Goal: Task Accomplishment & Management: Complete application form

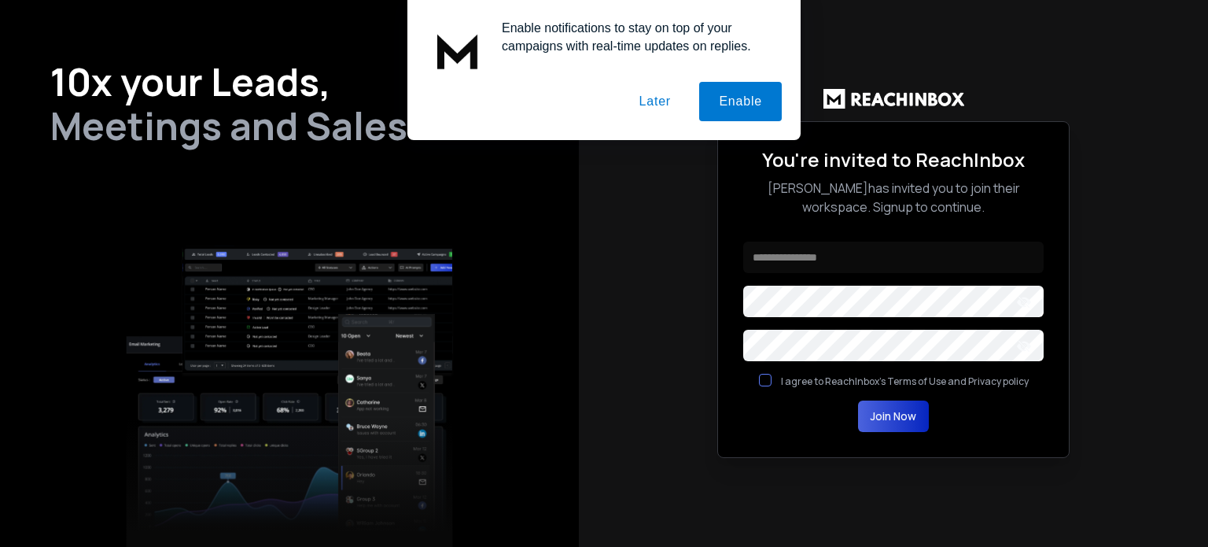
click at [655, 101] on button "Later" at bounding box center [654, 101] width 71 height 39
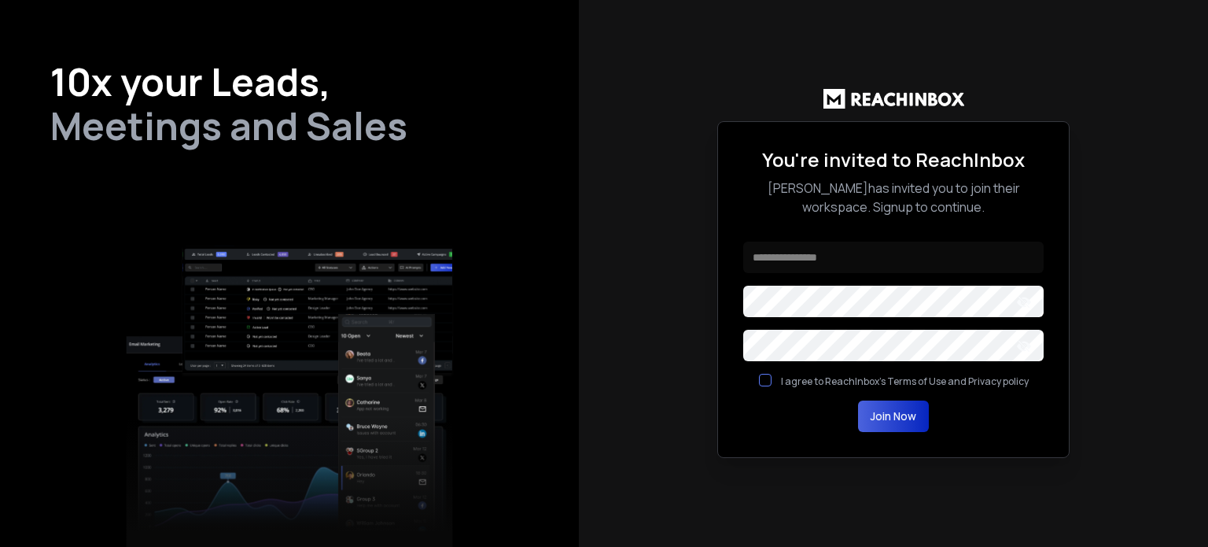
click at [765, 378] on button "I agree to ReachInbox's Terms of Use and Privacy policy" at bounding box center [765, 380] width 13 height 13
click at [875, 418] on button "Join Now" at bounding box center [893, 415] width 71 height 31
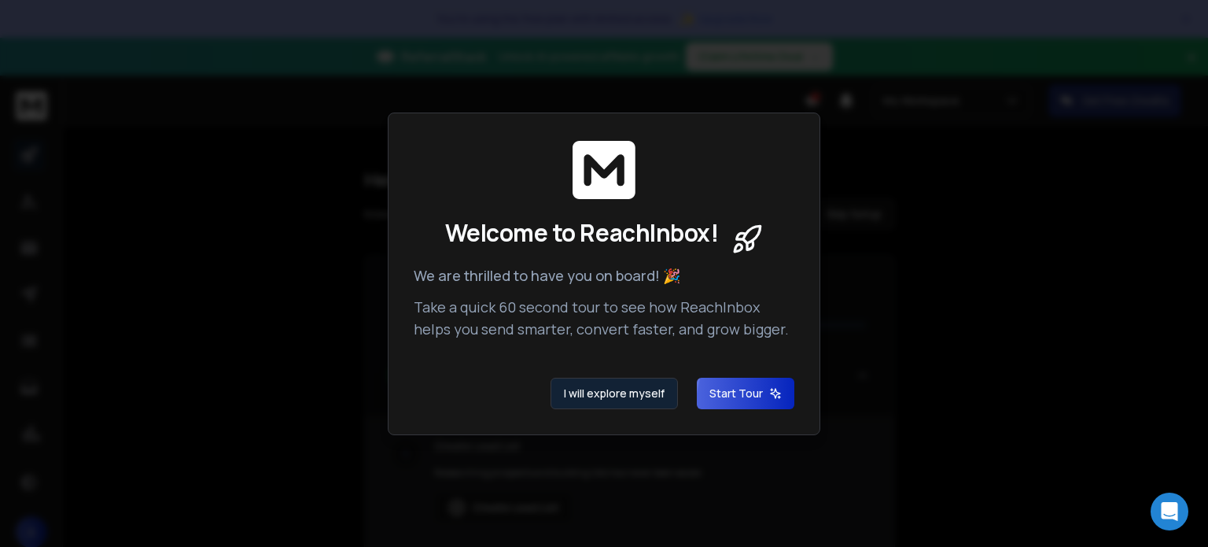
click at [640, 380] on button "I will explore myself" at bounding box center [614, 393] width 127 height 31
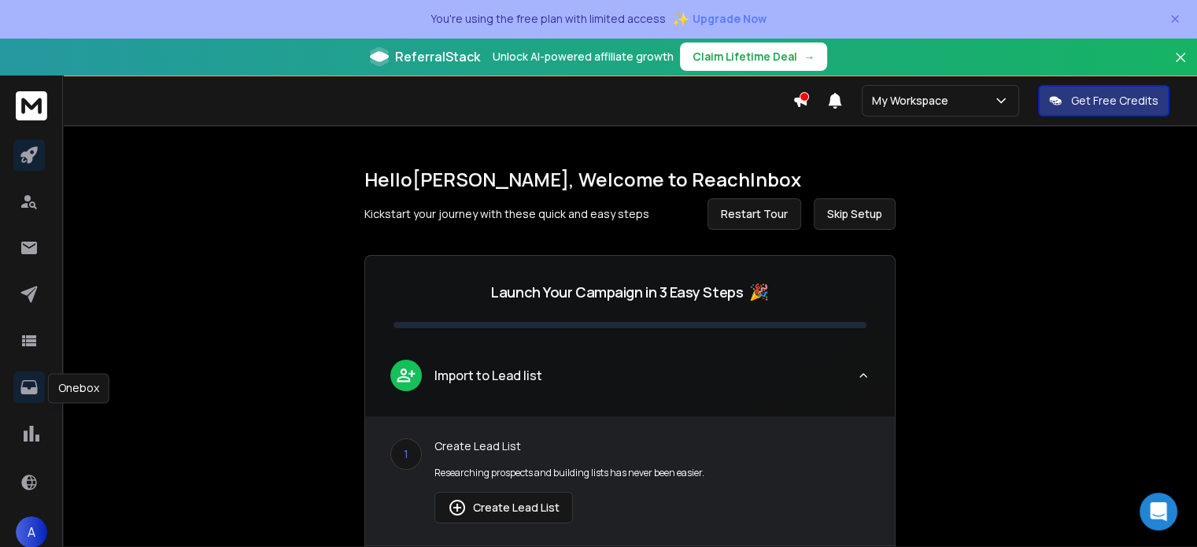
click at [28, 389] on icon at bounding box center [29, 387] width 19 height 19
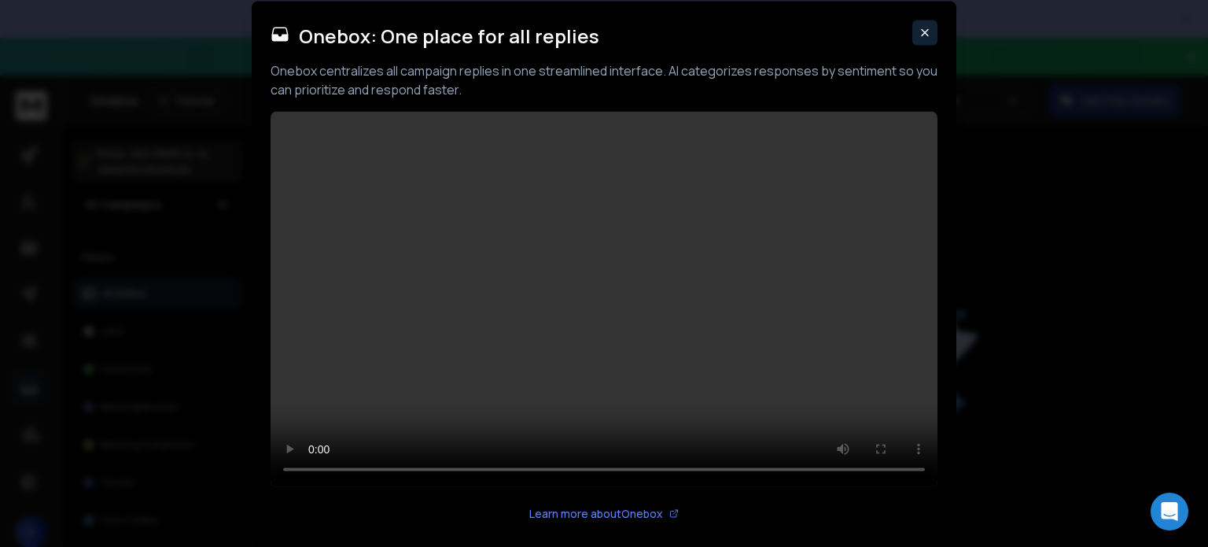
click at [924, 34] on icon at bounding box center [925, 32] width 13 height 13
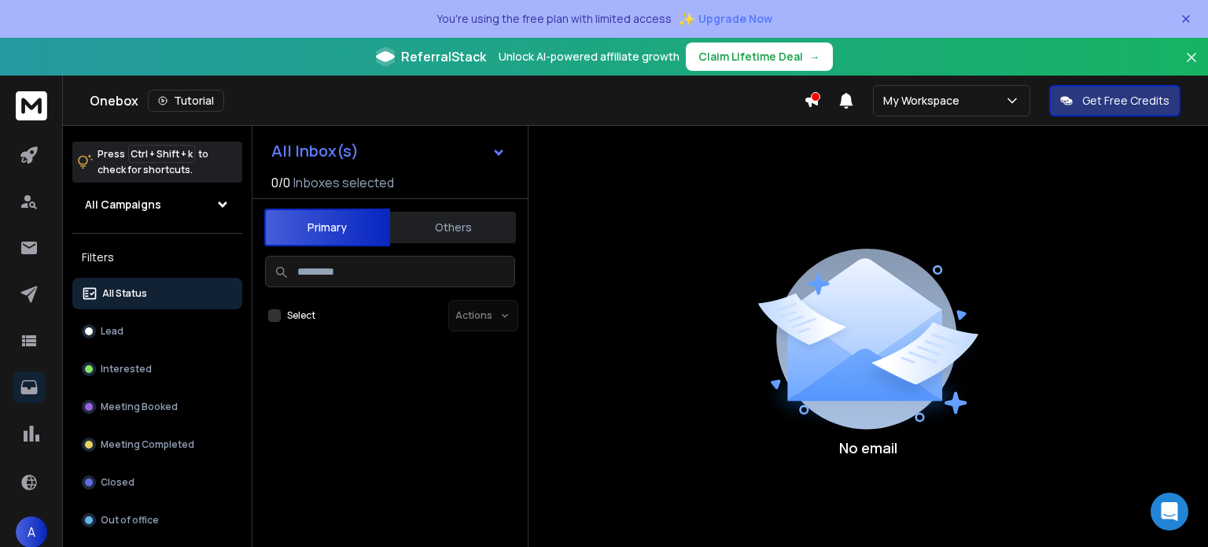
click at [1186, 17] on icon "Close notification" at bounding box center [1186, 19] width 13 height 13
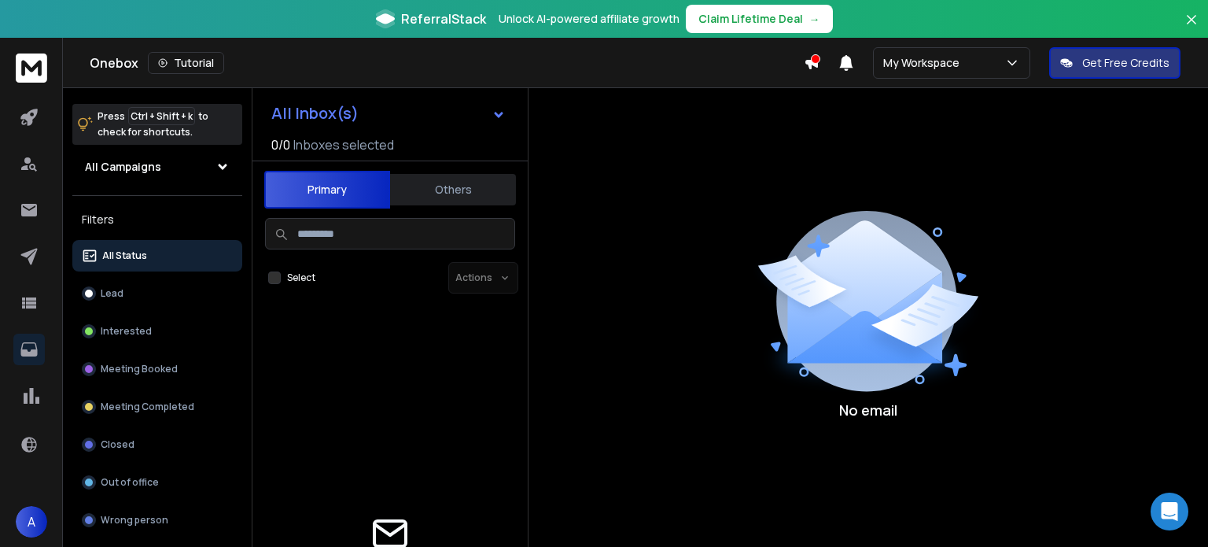
click at [1186, 17] on icon "Close banner" at bounding box center [1192, 20] width 14 height 14
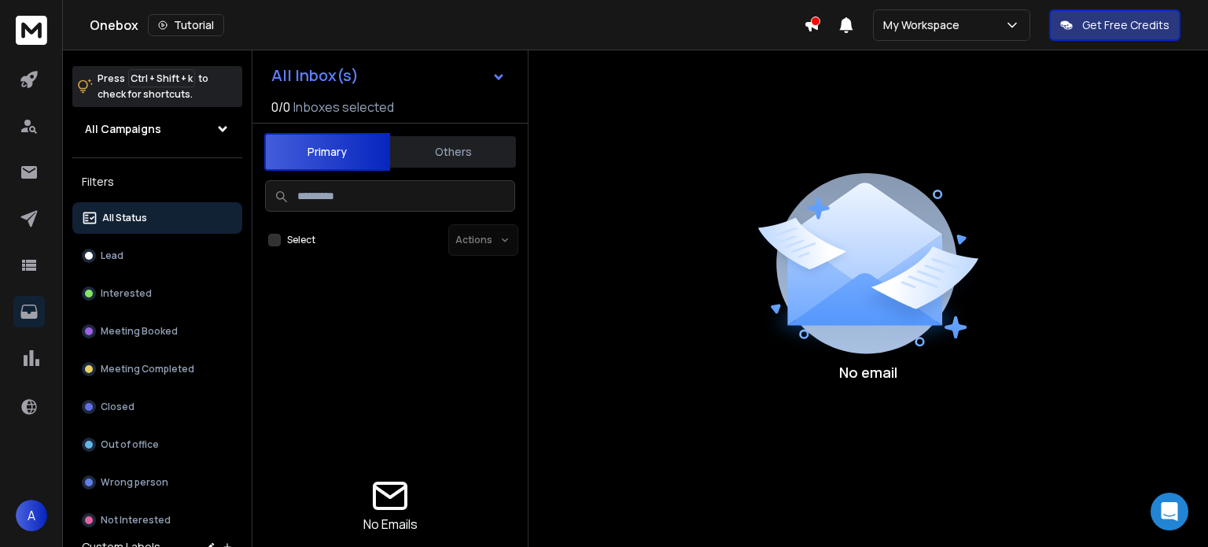
click at [608, 147] on div "No email" at bounding box center [869, 282] width 680 height 465
click at [699, 289] on div "No email" at bounding box center [869, 282] width 680 height 465
click at [190, 28] on button "Tutorial" at bounding box center [186, 25] width 76 height 22
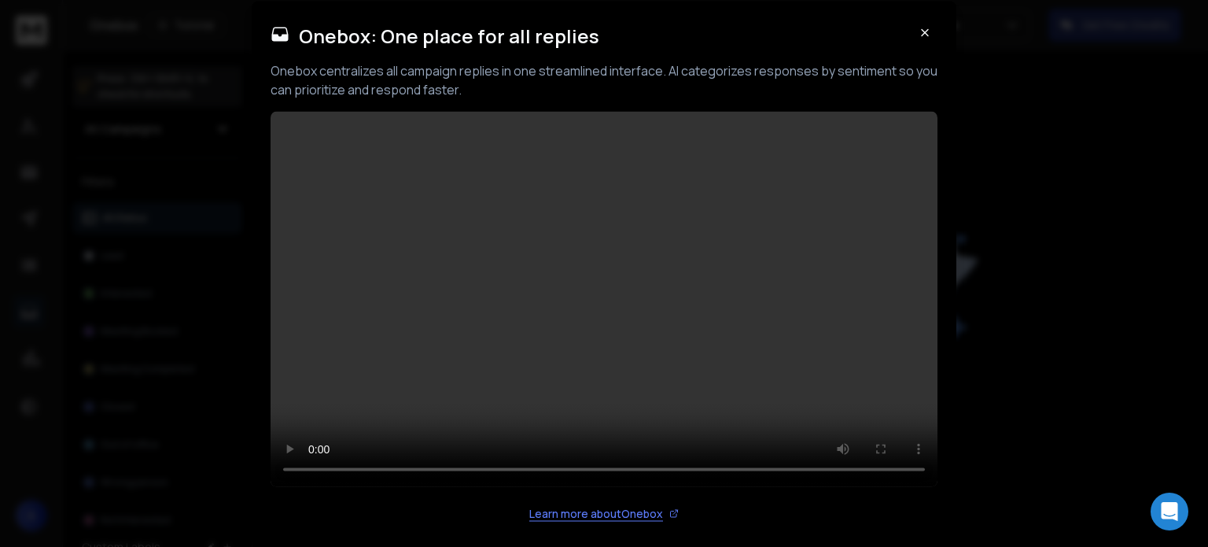
click at [625, 511] on button "Learn more about Onebox" at bounding box center [604, 513] width 168 height 28
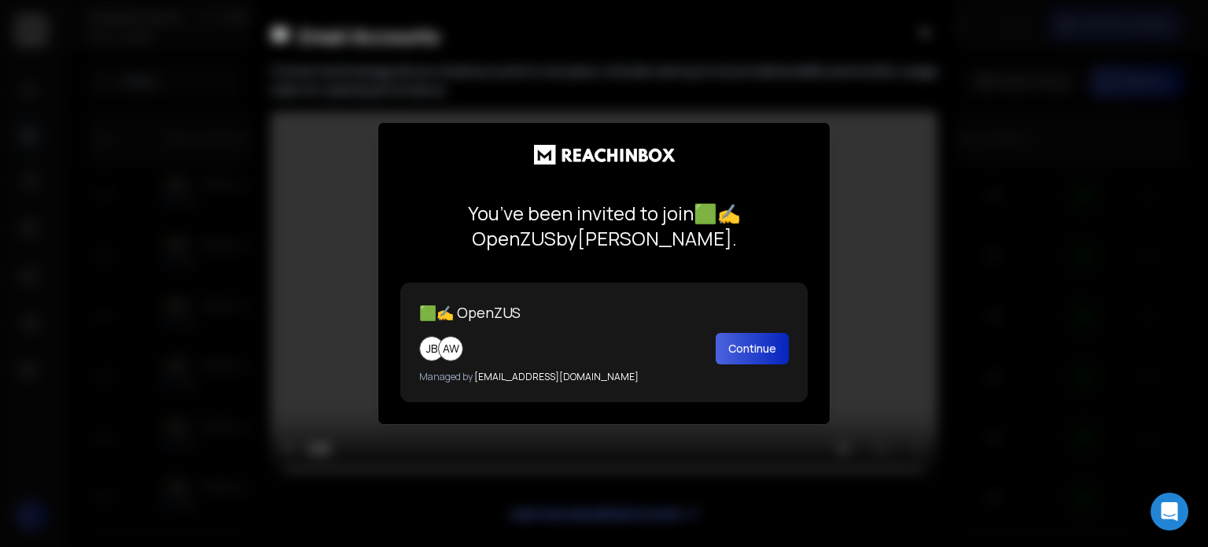
click at [758, 350] on button "Continue" at bounding box center [752, 348] width 73 height 31
